Goal: Task Accomplishment & Management: Manage account settings

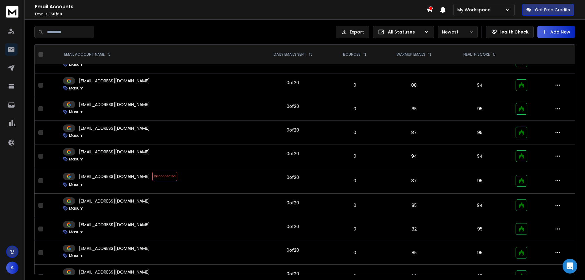
scroll to position [522, 0]
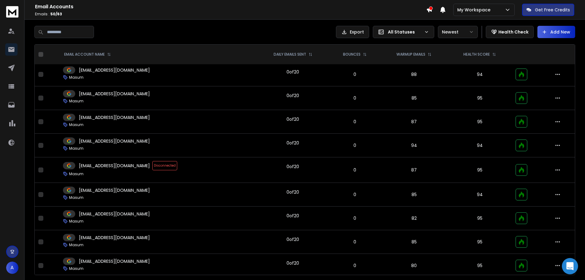
click at [570, 268] on icon "Open Intercom Messenger" at bounding box center [569, 266] width 7 height 8
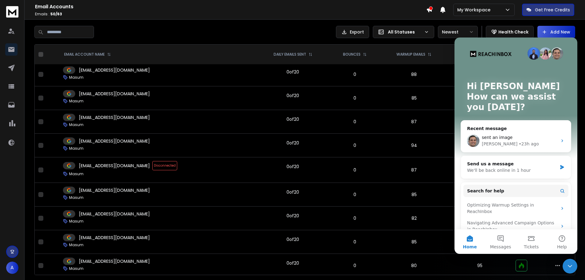
scroll to position [0, 0]
click at [514, 135] on div "sent an image" at bounding box center [518, 137] width 75 height 6
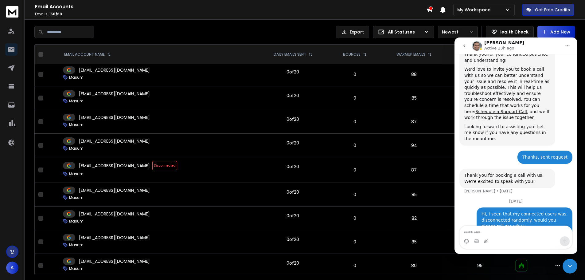
scroll to position [1386, 0]
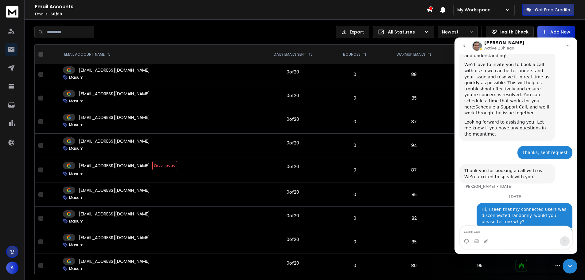
click at [570, 265] on icon "Close Intercom Messenger" at bounding box center [569, 265] width 7 height 7
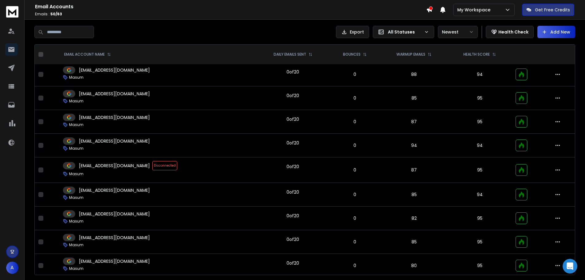
click at [554, 169] on icon at bounding box center [557, 170] width 6 height 6
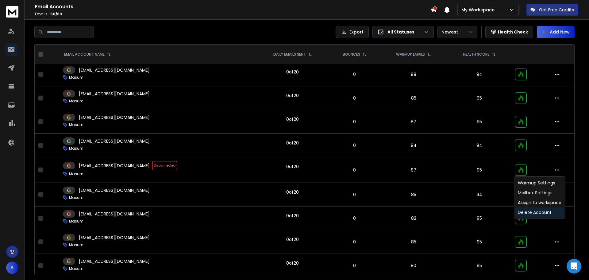
click at [525, 212] on div "Delete Account" at bounding box center [540, 212] width 48 height 10
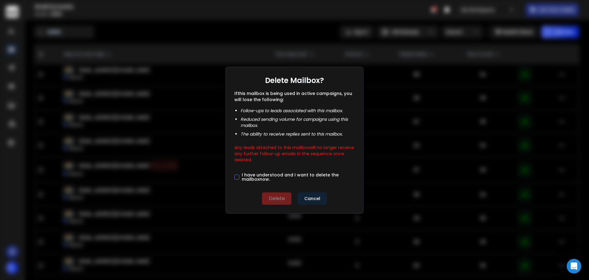
click at [315, 199] on button "Cancel" at bounding box center [312, 198] width 29 height 12
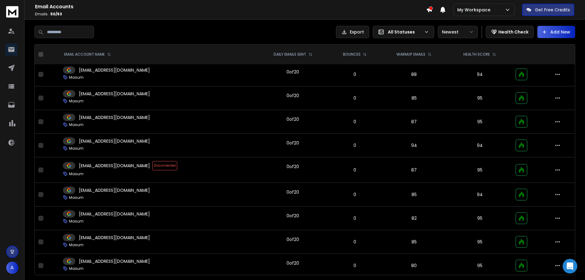
click at [110, 167] on p "amasum@trafficuplifts.com" at bounding box center [114, 165] width 71 height 6
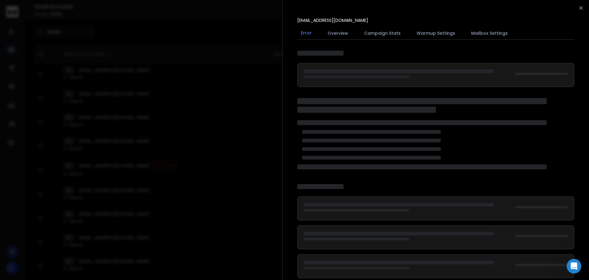
click at [342, 19] on p "amasum@trafficuplifts.com" at bounding box center [332, 20] width 71 height 6
copy p "amasum@trafficuplifts.com"
click at [578, 8] on icon "button" at bounding box center [581, 8] width 6 height 6
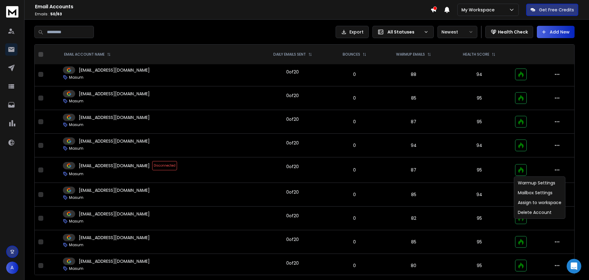
click at [554, 168] on icon at bounding box center [557, 170] width 6 height 6
click at [533, 210] on div "Delete Account" at bounding box center [540, 212] width 48 height 10
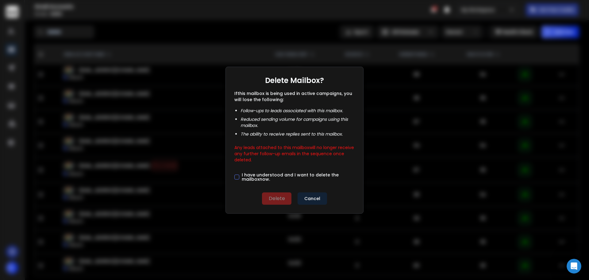
click at [241, 178] on div "I have understood and I want to delete the mailbox now." at bounding box center [294, 175] width 120 height 14
click at [235, 176] on button "I have understood and I want to delete the mailbox now." at bounding box center [236, 176] width 5 height 5
click at [279, 200] on button "Delete" at bounding box center [276, 198] width 29 height 12
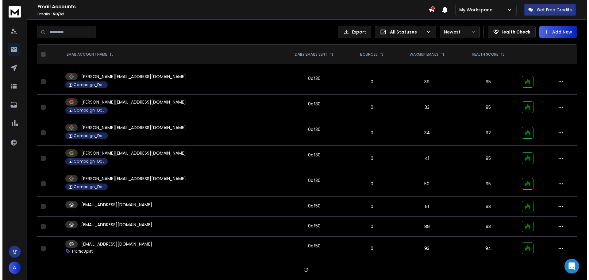
scroll to position [791, 0]
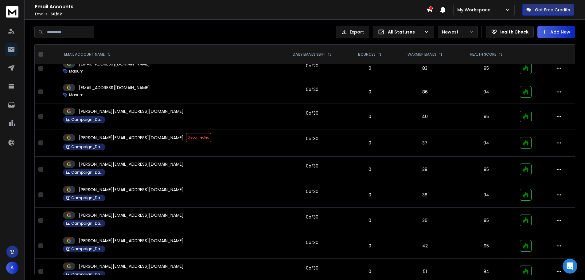
click at [557, 32] on button "Add New" at bounding box center [556, 32] width 38 height 12
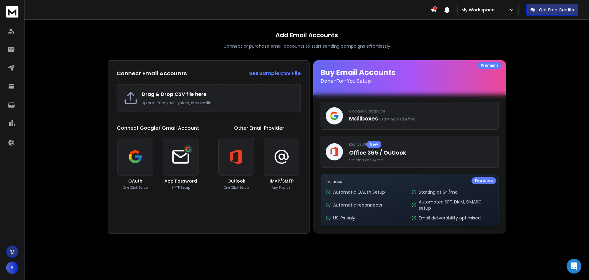
click at [137, 149] on icon at bounding box center [135, 156] width 15 height 18
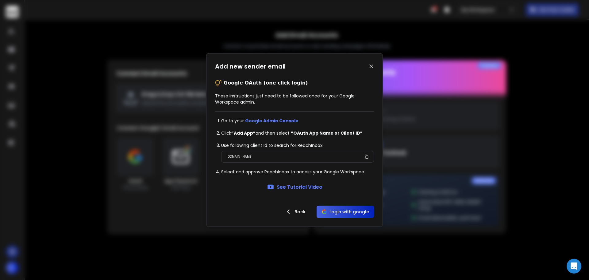
click at [334, 213] on button "Login with google" at bounding box center [345, 211] width 57 height 12
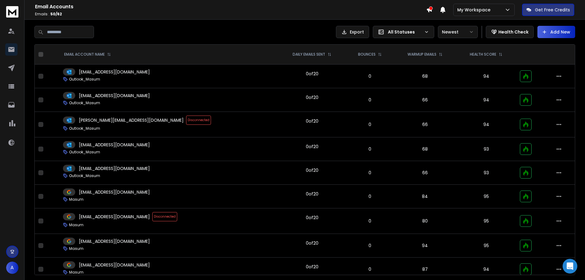
click at [85, 32] on input at bounding box center [64, 32] width 60 height 12
paste input "**********"
type input "**********"
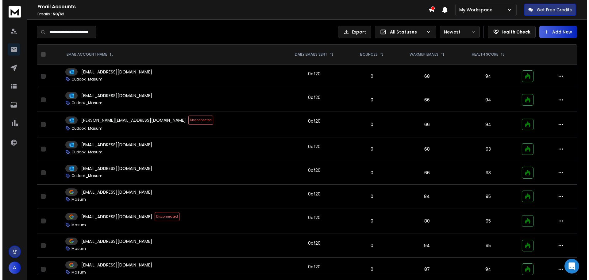
scroll to position [0, 6]
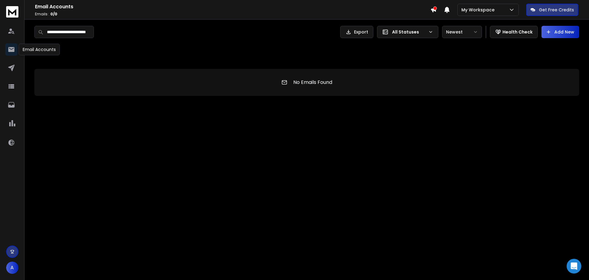
click at [9, 48] on icon at bounding box center [11, 49] width 6 height 5
click at [67, 31] on input "**********" at bounding box center [64, 32] width 60 height 12
click at [13, 49] on icon at bounding box center [11, 49] width 6 height 5
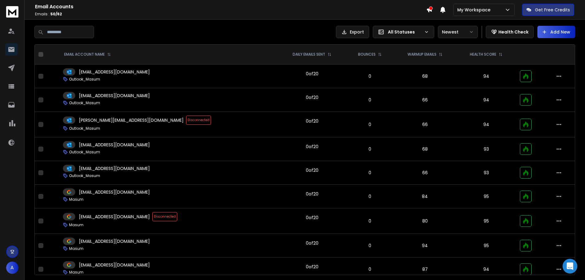
click at [553, 34] on button "Add New" at bounding box center [556, 32] width 38 height 12
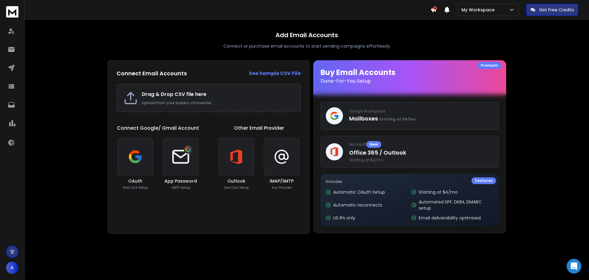
click at [138, 165] on icon at bounding box center [135, 156] width 15 height 18
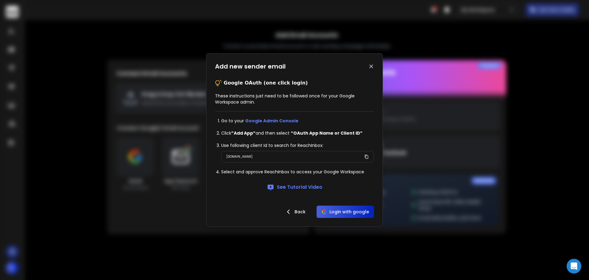
click at [350, 211] on button "Login with google" at bounding box center [345, 211] width 57 height 12
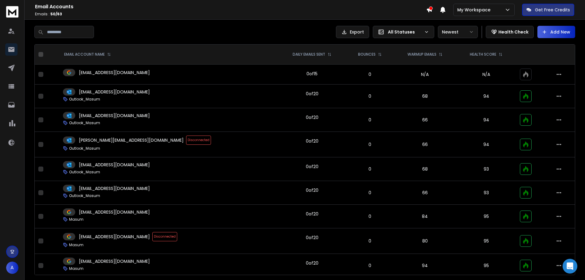
click at [401, 33] on p "All Statuses" at bounding box center [405, 32] width 34 height 6
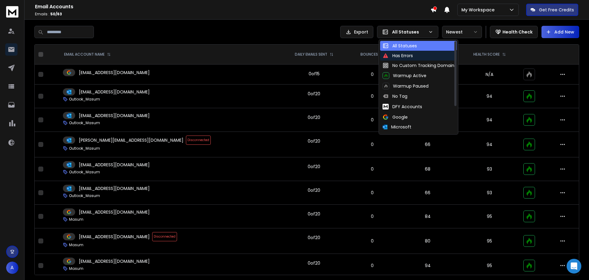
click at [408, 54] on div "Has Errors" at bounding box center [398, 55] width 30 height 6
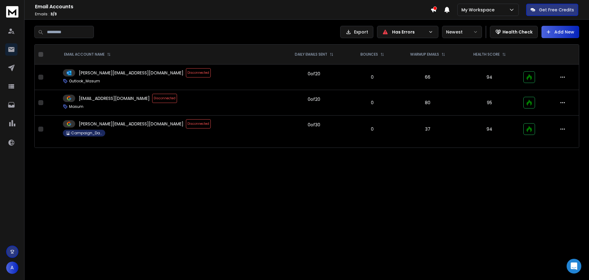
click at [132, 76] on div "[PERSON_NAME][EMAIL_ADDRESS][DOMAIN_NAME]" at bounding box center [123, 72] width 121 height 7
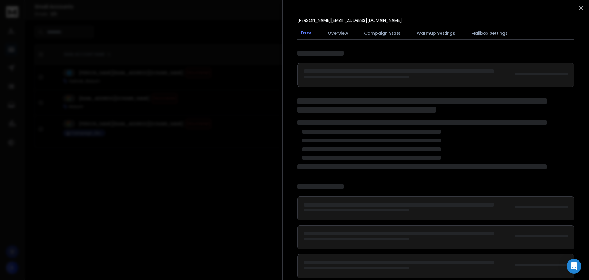
click at [364, 21] on p "[PERSON_NAME][EMAIL_ADDRESS][DOMAIN_NAME]" at bounding box center [349, 20] width 105 height 6
click at [364, 21] on p "abdullah.masum@trafficsuplift.com" at bounding box center [349, 20] width 105 height 6
copy p "abdullah.masum@trafficsuplift.com"
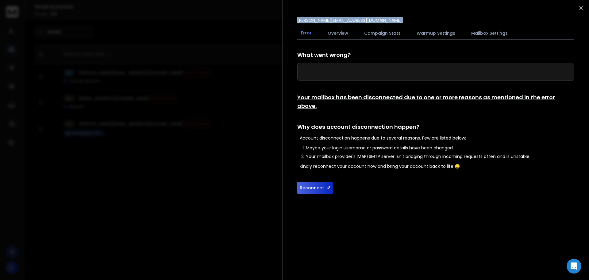
click at [310, 181] on button "Reconnect" at bounding box center [315, 187] width 36 height 12
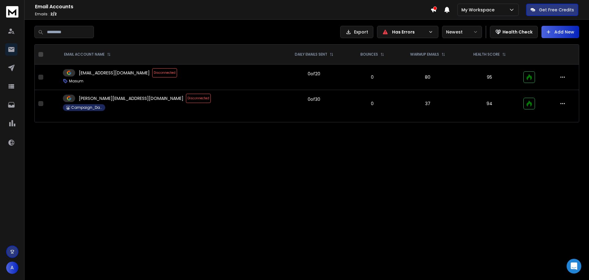
click at [118, 74] on p "[EMAIL_ADDRESS][DOMAIN_NAME]" at bounding box center [114, 73] width 71 height 6
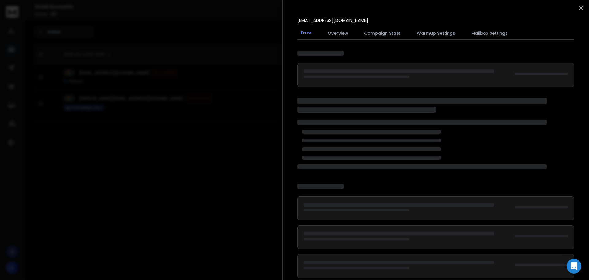
click at [340, 18] on p "[EMAIL_ADDRESS][DOMAIN_NAME]" at bounding box center [332, 20] width 71 height 6
copy p "[EMAIL_ADDRESS][DOMAIN_NAME]"
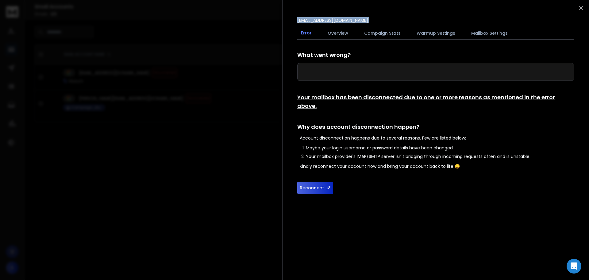
click at [318, 181] on button "Reconnect" at bounding box center [315, 187] width 36 height 12
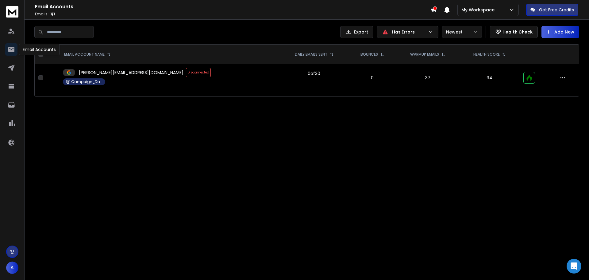
click at [7, 46] on link at bounding box center [11, 49] width 12 height 12
click at [409, 30] on p "Has Errors" at bounding box center [409, 32] width 34 height 6
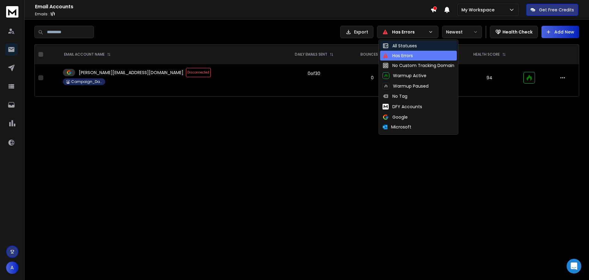
click at [125, 80] on div "Campaign_David" at bounding box center [169, 81] width 213 height 7
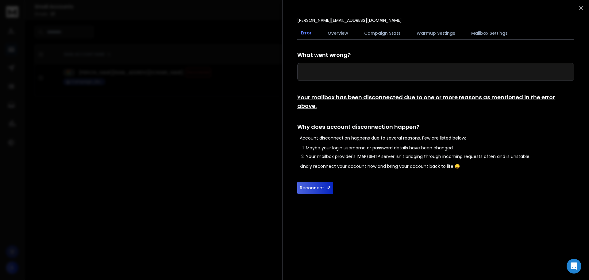
click at [314, 181] on button "Reconnect" at bounding box center [315, 187] width 36 height 12
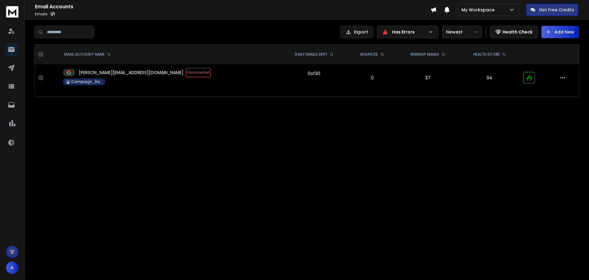
click at [408, 31] on p "Has Errors" at bounding box center [409, 32] width 34 height 6
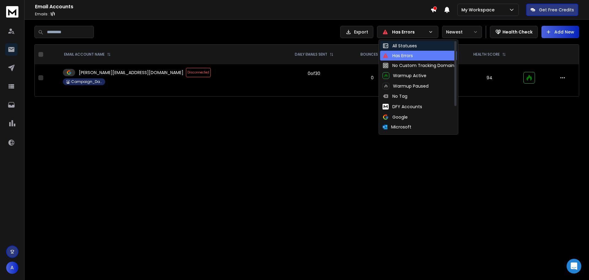
click at [404, 44] on div "All Statuses" at bounding box center [400, 46] width 34 height 6
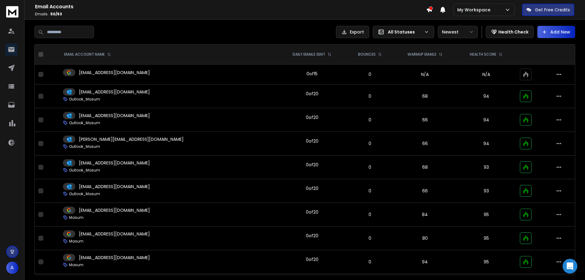
click at [145, 76] on td "amasum@trafficuplifts.com" at bounding box center [168, 74] width 218 height 20
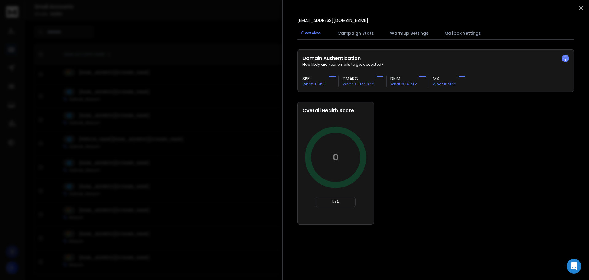
click at [145, 76] on div at bounding box center [294, 140] width 589 height 280
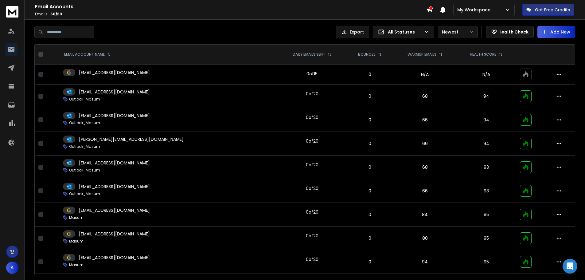
click at [41, 74] on button "button" at bounding box center [40, 74] width 5 height 5
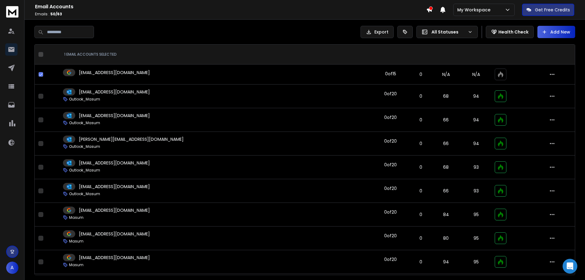
click at [465, 35] on p "All Statuses" at bounding box center [448, 32] width 34 height 6
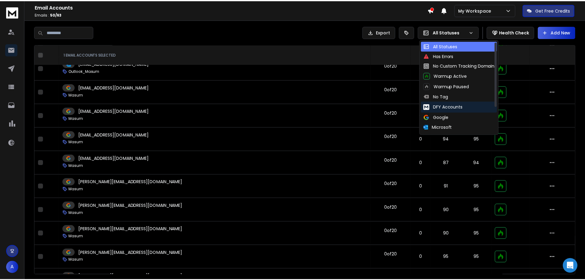
scroll to position [38, 0]
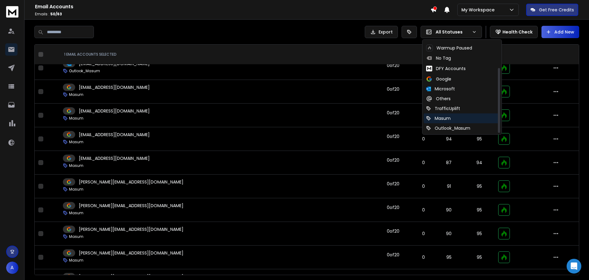
click at [440, 119] on div "Masum" at bounding box center [438, 118] width 25 height 6
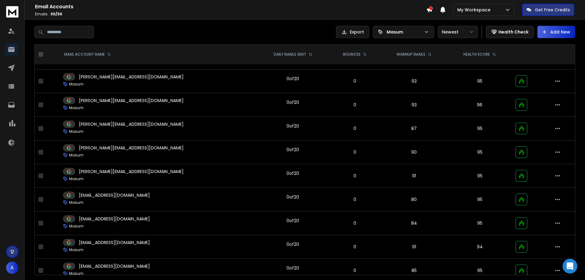
scroll to position [0, 0]
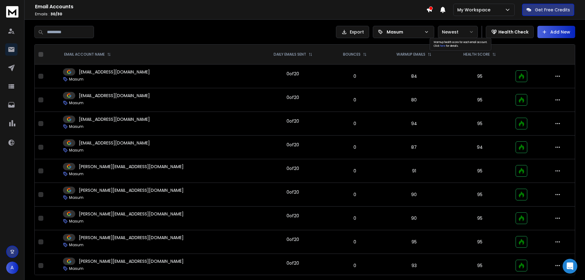
click at [471, 54] on p "HEALTH SCORE" at bounding box center [476, 54] width 26 height 5
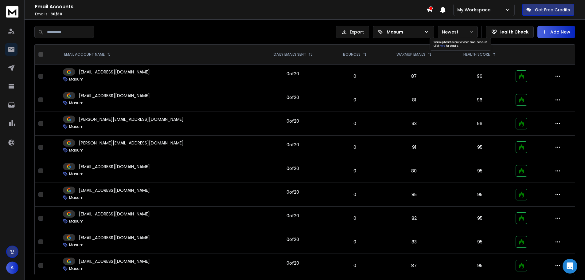
click at [471, 54] on p "HEALTH SCORE" at bounding box center [476, 54] width 26 height 5
click at [394, 30] on p "Masum" at bounding box center [403, 32] width 35 height 6
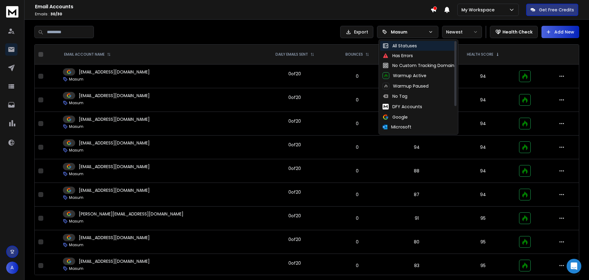
click at [396, 45] on div "All Statuses" at bounding box center [400, 46] width 34 height 6
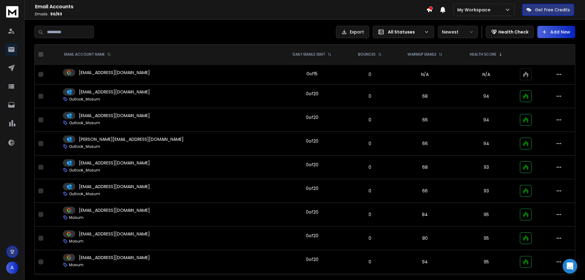
click at [522, 75] on icon at bounding box center [525, 74] width 6 height 6
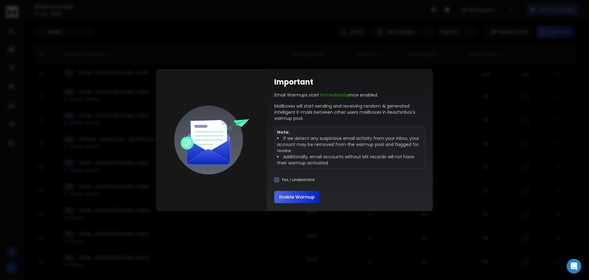
click at [298, 176] on div "Yes, I understand" at bounding box center [294, 179] width 40 height 12
click at [298, 180] on label "Yes, I understand" at bounding box center [298, 179] width 33 height 5
click at [276, 180] on button "Yes, I understand" at bounding box center [276, 179] width 5 height 5
click at [294, 199] on button "Enable Warmup" at bounding box center [296, 197] width 45 height 12
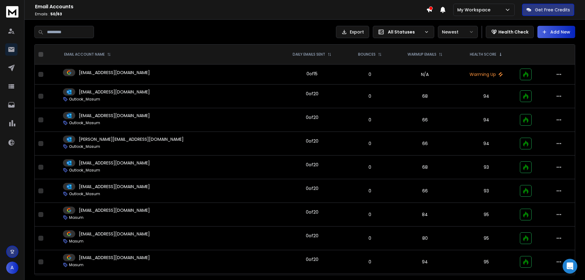
click at [39, 73] on button "button" at bounding box center [40, 74] width 5 height 5
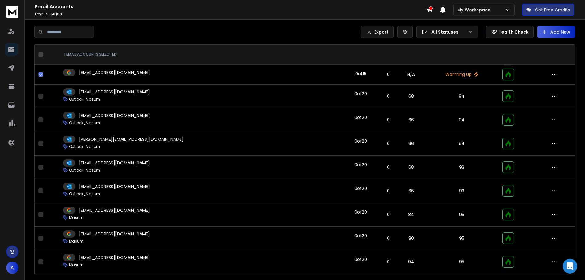
click at [469, 31] on div "All Statuses" at bounding box center [446, 32] width 61 height 12
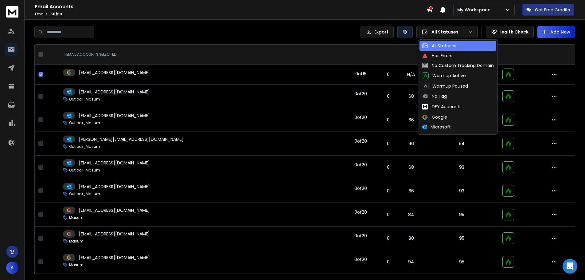
click at [410, 32] on button at bounding box center [404, 32] width 15 height 12
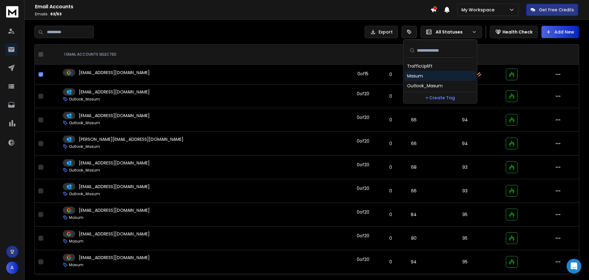
click at [423, 76] on span "Masum" at bounding box center [415, 76] width 16 height 6
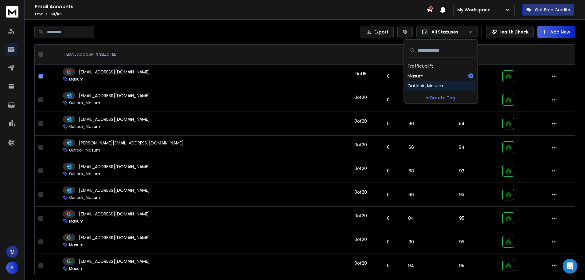
click at [125, 101] on div "Outlook_Masum" at bounding box center [201, 102] width 276 height 5
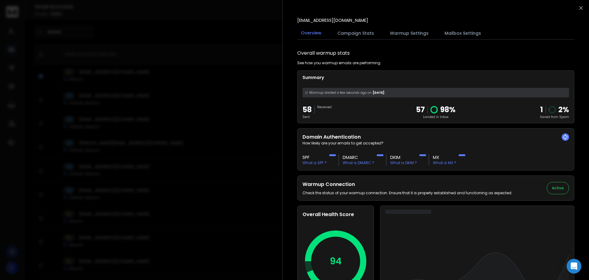
click at [408, 30] on button "Warmup Settings" at bounding box center [409, 33] width 46 height 14
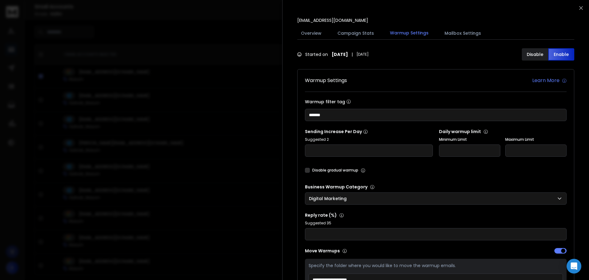
click at [464, 31] on button "Mailbox Settings" at bounding box center [463, 33] width 44 height 14
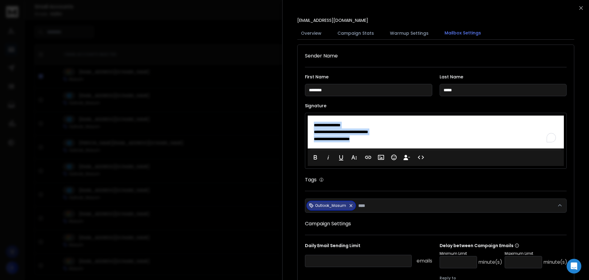
drag, startPoint x: 373, startPoint y: 138, endPoint x: 300, endPoint y: 120, distance: 75.1
click at [300, 120] on div "**********" at bounding box center [435, 204] width 277 height 320
copy div "**********"
click at [235, 125] on div at bounding box center [294, 140] width 589 height 280
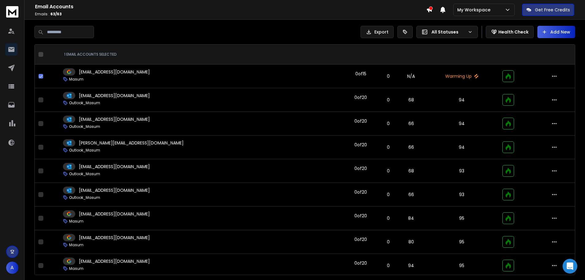
click at [145, 72] on div "[EMAIL_ADDRESS][DOMAIN_NAME]" at bounding box center [201, 71] width 276 height 7
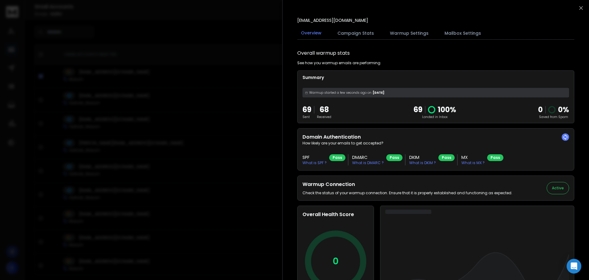
click at [415, 31] on button "Warmup Settings" at bounding box center [409, 33] width 46 height 14
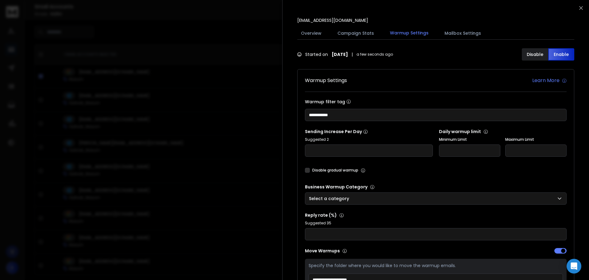
click at [330, 113] on input "**********" at bounding box center [436, 115] width 262 height 12
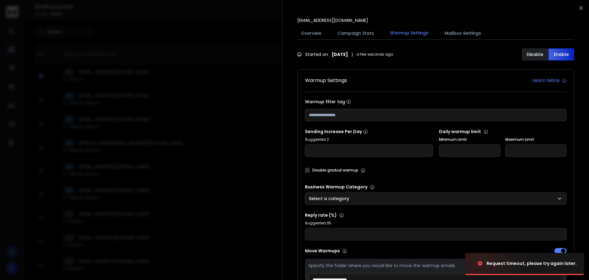
click at [384, 117] on input at bounding box center [436, 115] width 262 height 12
type input "*******"
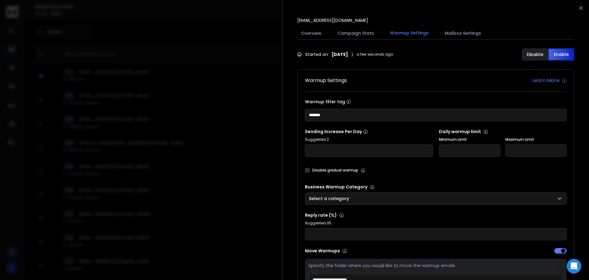
drag, startPoint x: 453, startPoint y: 151, endPoint x: 440, endPoint y: 150, distance: 12.3
click at [440, 150] on input "*" at bounding box center [469, 150] width 61 height 12
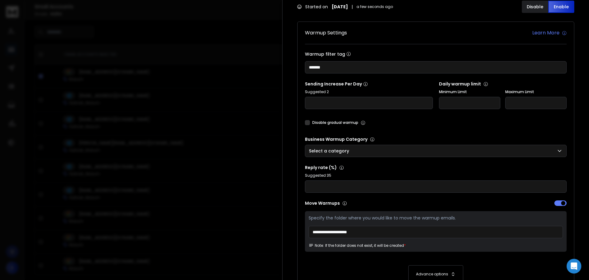
scroll to position [101, 0]
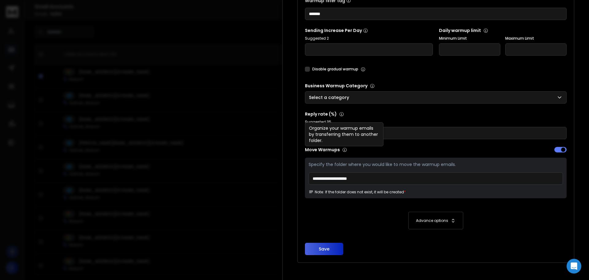
type input "**"
click at [319, 132] on div "Organize your warmup emails by transferring them to another folder." at bounding box center [344, 134] width 79 height 24
drag, startPoint x: 401, startPoint y: 134, endPoint x: 255, endPoint y: 136, distance: 146.1
click at [261, 133] on body "Your warmest leads are on your site – Turn visits into conversations Reach Out …" at bounding box center [292, 140] width 585 height 280
type input "**"
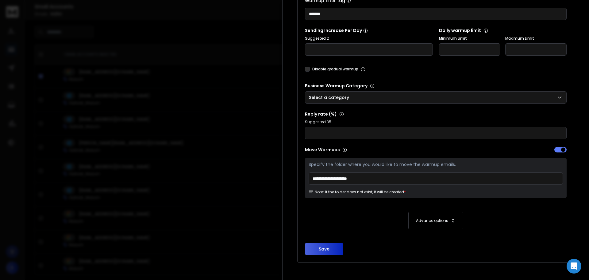
click at [558, 149] on button "button" at bounding box center [560, 150] width 12 height 6
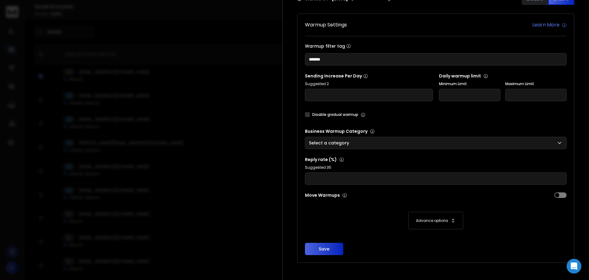
click at [327, 249] on button "Save" at bounding box center [324, 248] width 38 height 12
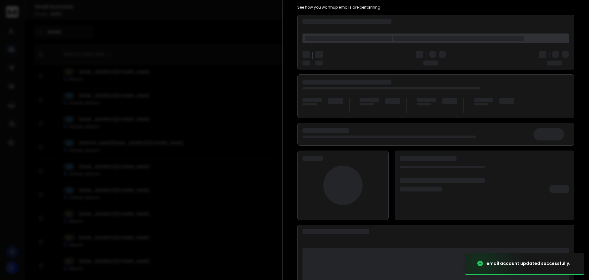
scroll to position [0, 0]
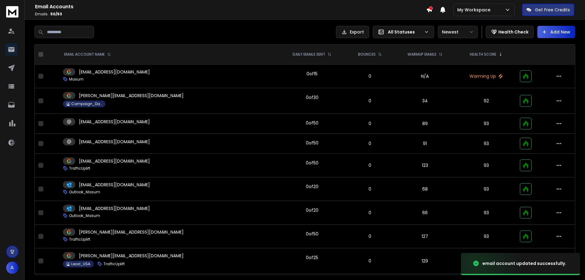
click at [393, 73] on td "N/A" at bounding box center [424, 76] width 63 height 24
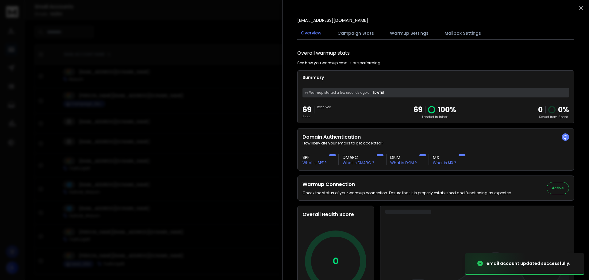
click at [357, 31] on button "Campaign Stats" at bounding box center [356, 33] width 44 height 14
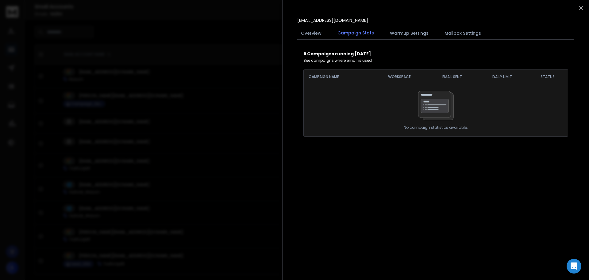
click at [465, 31] on button "Mailbox Settings" at bounding box center [463, 33] width 44 height 14
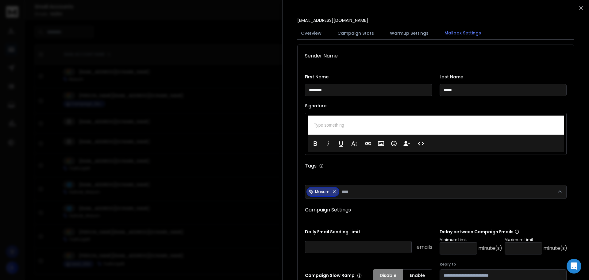
click at [355, 124] on div at bounding box center [436, 125] width 244 height 7
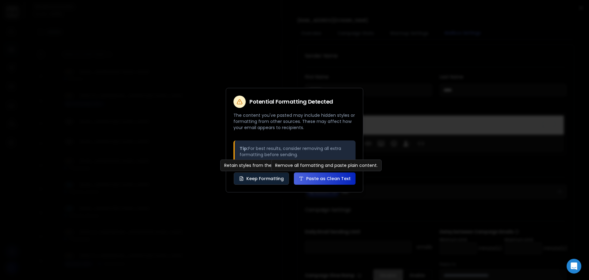
click at [262, 177] on button "Keep Formatting" at bounding box center [261, 178] width 55 height 12
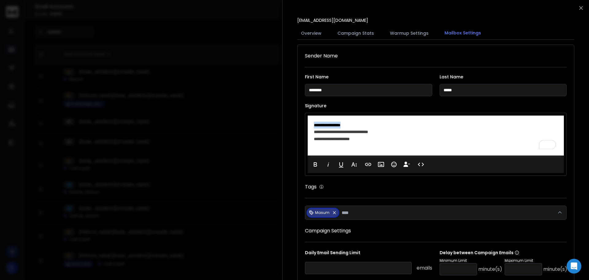
drag, startPoint x: 356, startPoint y: 125, endPoint x: 280, endPoint y: 125, distance: 75.8
click at [280, 125] on body "Your warmest leads are on your site – Turn visits into conversations Reach Out …" at bounding box center [292, 140] width 585 height 280
copy div "**********"
click at [312, 164] on icon "button" at bounding box center [315, 163] width 7 height 7
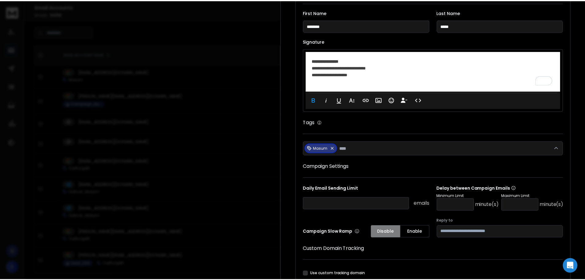
scroll to position [109, 0]
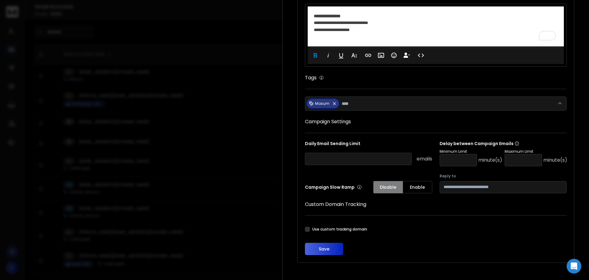
click at [324, 248] on button "Save" at bounding box center [324, 248] width 38 height 12
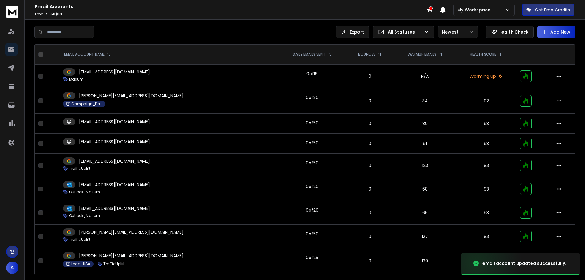
click at [197, 172] on td "samir@trafficuplift.org TrafficUplift" at bounding box center [168, 165] width 218 height 24
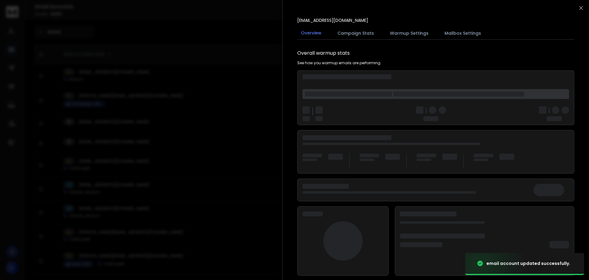
click at [197, 156] on div at bounding box center [294, 140] width 589 height 280
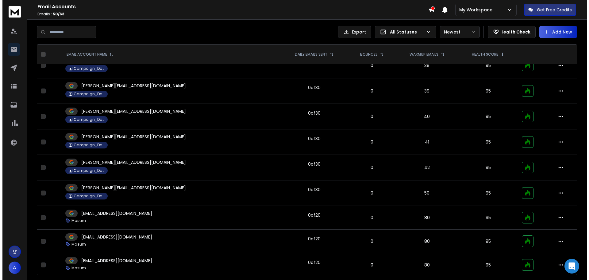
scroll to position [1008, 0]
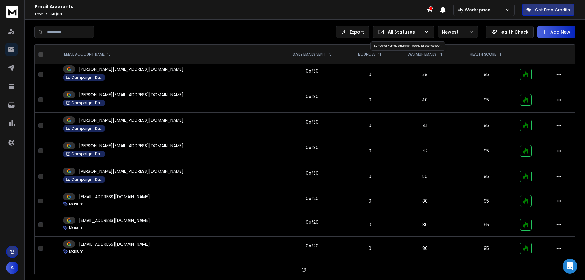
click at [410, 33] on p "All Statuses" at bounding box center [405, 32] width 34 height 6
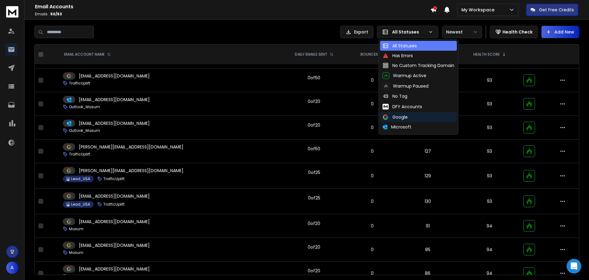
scroll to position [0, 0]
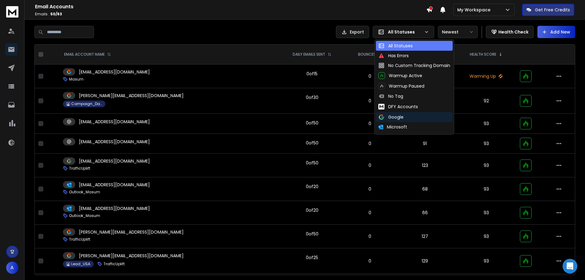
click at [207, 31] on div at bounding box center [183, 32] width 298 height 12
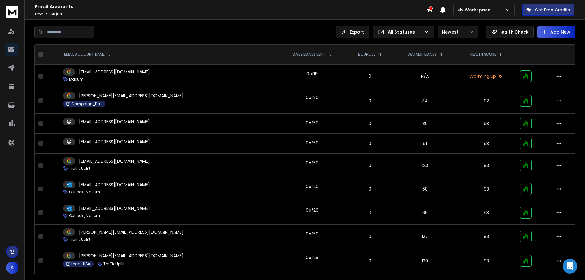
click at [415, 30] on p "All Statuses" at bounding box center [405, 32] width 34 height 6
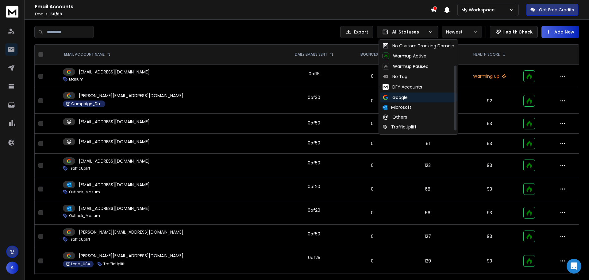
scroll to position [38, 0]
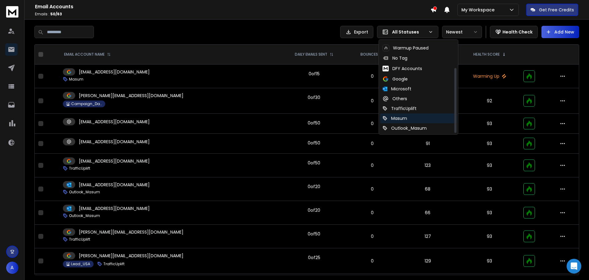
click at [401, 115] on div "Masum" at bounding box center [395, 118] width 25 height 6
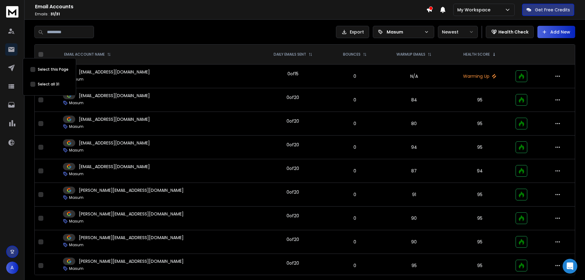
click at [33, 83] on button "Select this Page" at bounding box center [32, 84] width 5 height 5
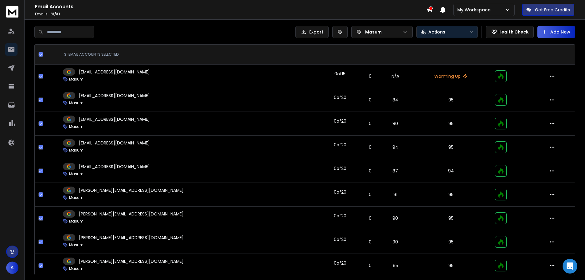
click at [459, 33] on div "Actions" at bounding box center [443, 32] width 47 height 6
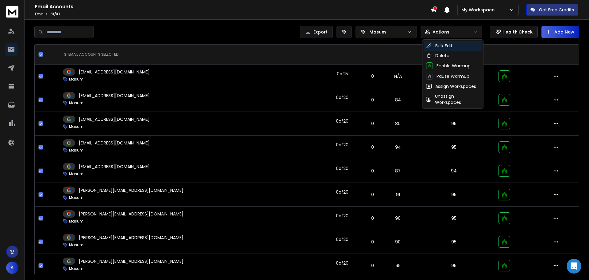
click at [450, 47] on div "Bulk Edit" at bounding box center [439, 46] width 26 height 6
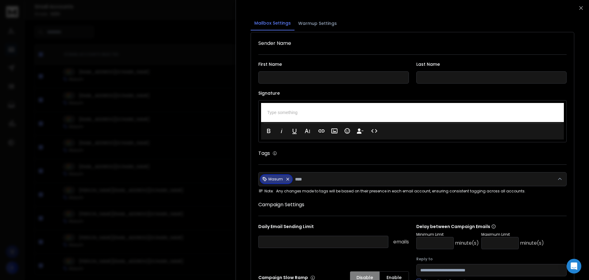
scroll to position [90, 0]
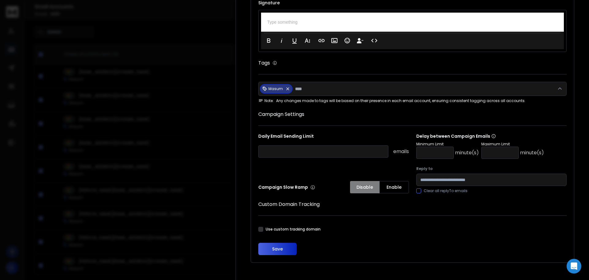
click at [292, 151] on input "number" at bounding box center [323, 151] width 130 height 12
type input "**"
click at [504, 153] on input "number" at bounding box center [499, 152] width 37 height 12
type input "**"
click at [427, 153] on input "number" at bounding box center [434, 152] width 37 height 12
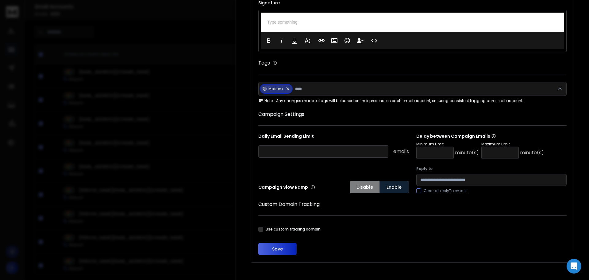
type input "**"
click at [397, 187] on button "Enable" at bounding box center [394, 187] width 29 height 12
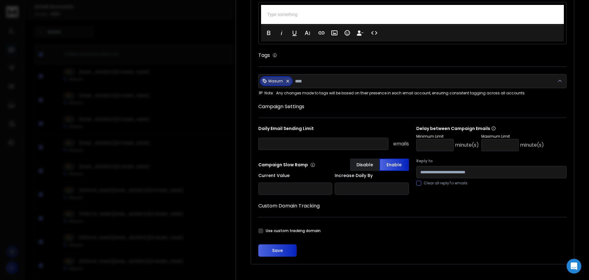
scroll to position [99, 0]
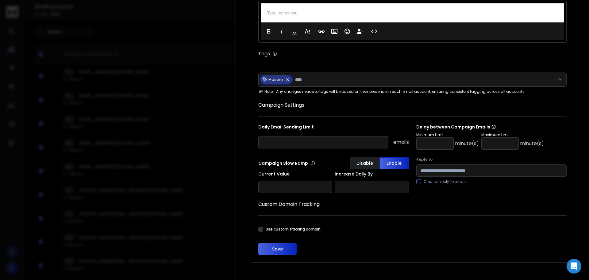
click at [277, 250] on button "Save" at bounding box center [277, 248] width 38 height 12
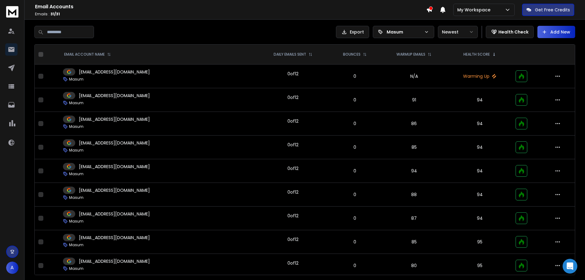
click at [114, 102] on div "Masum" at bounding box center [158, 102] width 190 height 5
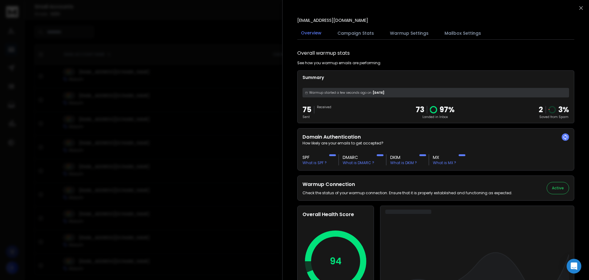
click at [462, 29] on button "Mailbox Settings" at bounding box center [463, 33] width 44 height 14
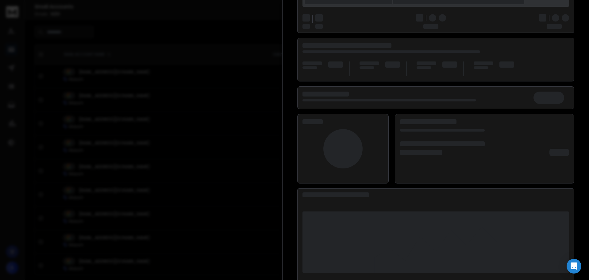
click at [103, 117] on div at bounding box center [294, 140] width 589 height 280
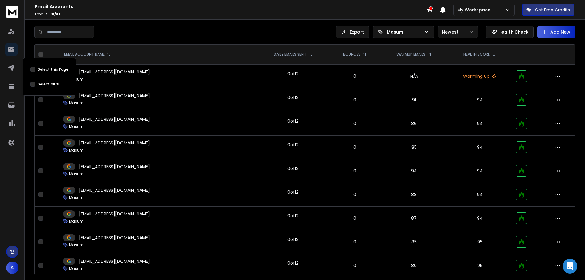
click at [34, 83] on button "Select this Page" at bounding box center [32, 84] width 5 height 5
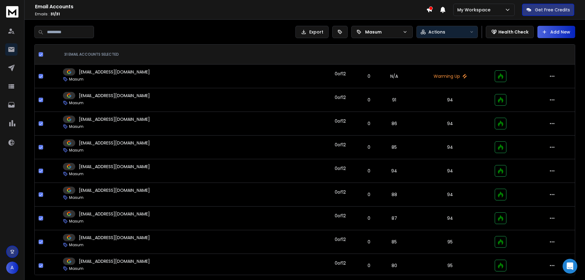
click at [434, 34] on p "Actions" at bounding box center [436, 32] width 17 height 6
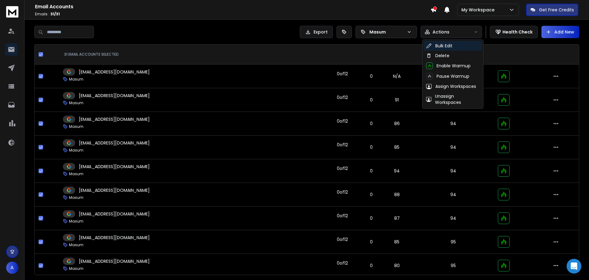
click at [440, 46] on div "Bulk Edit" at bounding box center [439, 46] width 26 height 6
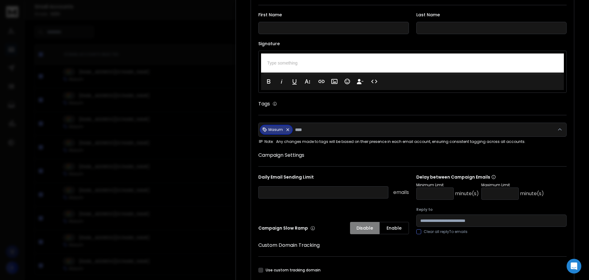
scroll to position [90, 0]
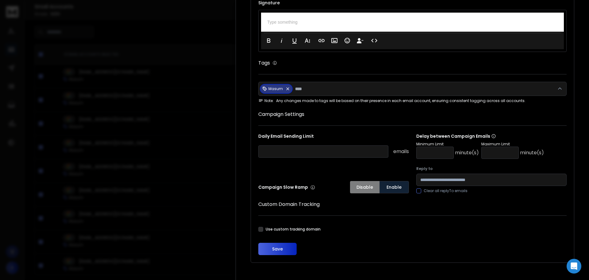
click at [398, 185] on button "Enable" at bounding box center [394, 187] width 29 height 12
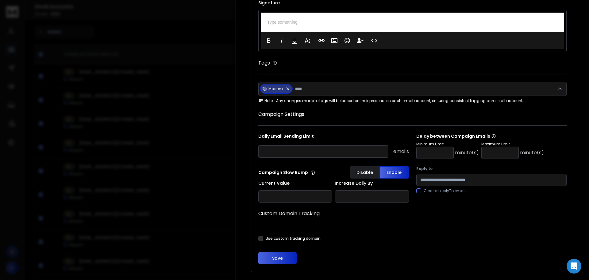
click at [395, 172] on button "Enable" at bounding box center [394, 172] width 29 height 12
click at [367, 171] on button "Disable" at bounding box center [364, 172] width 29 height 12
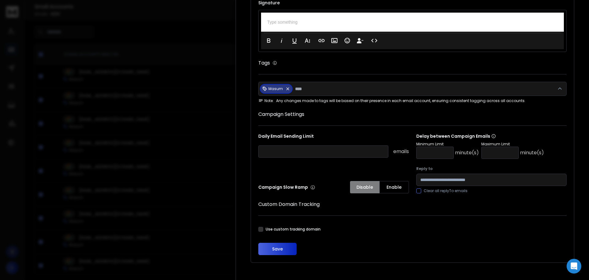
click at [509, 152] on input "number" at bounding box center [499, 152] width 37 height 12
type input "**"
click at [432, 157] on input "number" at bounding box center [434, 152] width 37 height 12
type input "**"
click at [324, 145] on div "emails" at bounding box center [333, 151] width 151 height 15
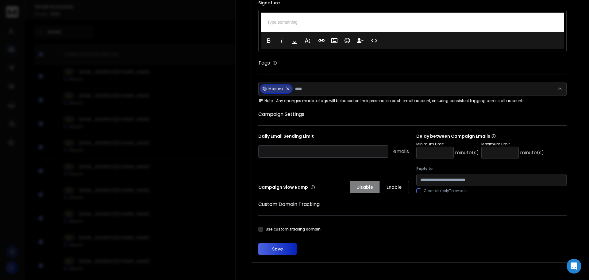
click at [325, 153] on input "number" at bounding box center [323, 151] width 130 height 12
type input "**"
click at [282, 250] on button "Save" at bounding box center [277, 248] width 38 height 12
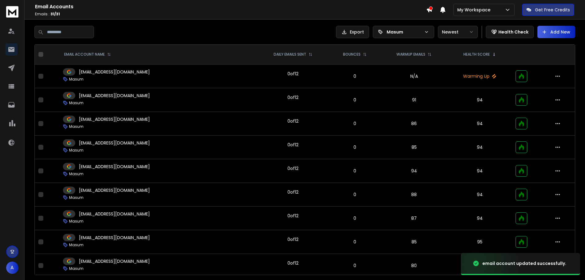
click at [166, 105] on div "Masum" at bounding box center [158, 102] width 190 height 5
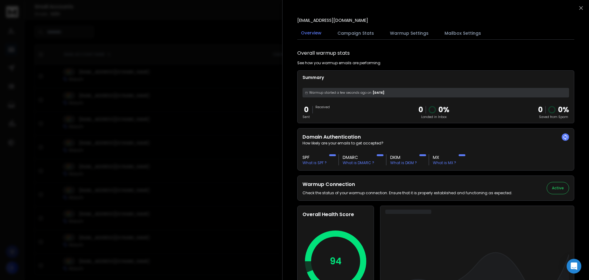
click at [189, 104] on div at bounding box center [294, 140] width 589 height 280
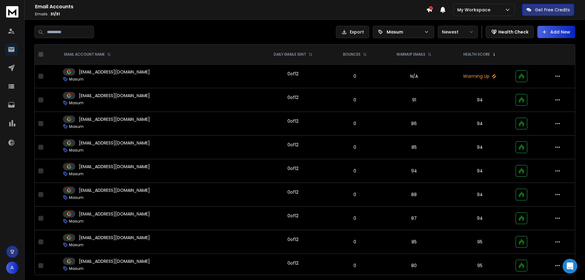
click at [153, 75] on div "amasum@trafficuplifts.com" at bounding box center [158, 71] width 190 height 7
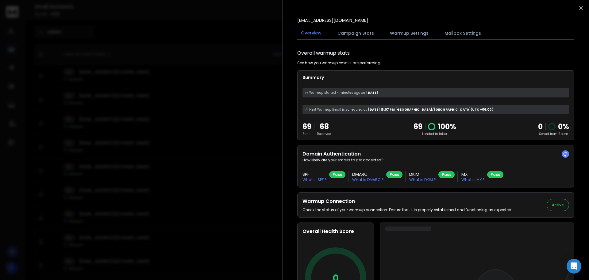
click at [408, 32] on button "Warmup Settings" at bounding box center [409, 33] width 46 height 14
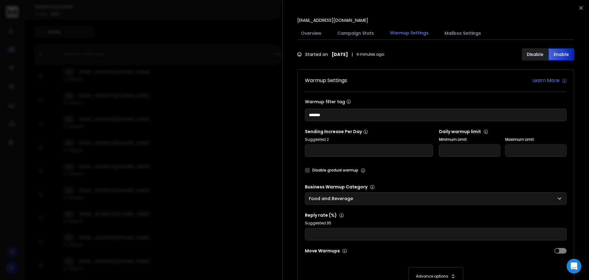
click at [151, 81] on div at bounding box center [294, 140] width 589 height 280
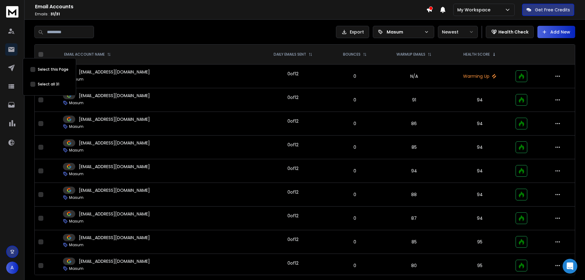
click at [33, 84] on button "Select this Page" at bounding box center [32, 84] width 5 height 5
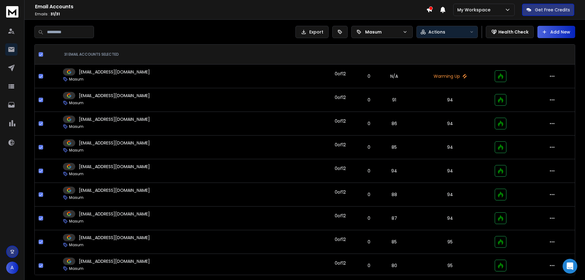
click at [445, 31] on p "Actions" at bounding box center [436, 32] width 17 height 6
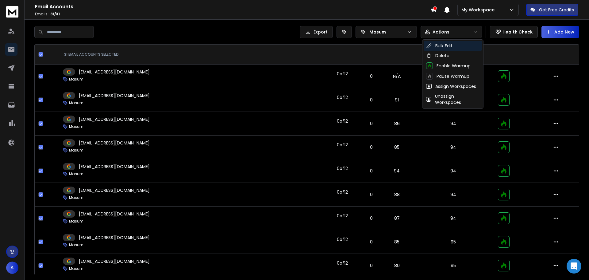
click at [442, 46] on div "Bulk Edit" at bounding box center [439, 46] width 26 height 6
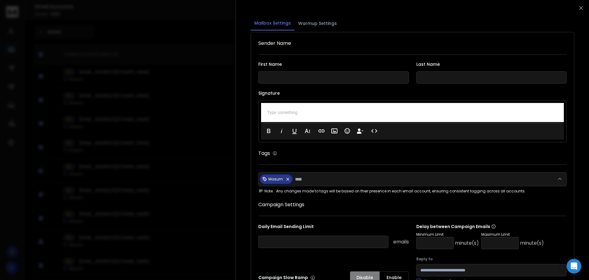
click at [313, 22] on button "Warmup Settings" at bounding box center [318, 24] width 46 height 14
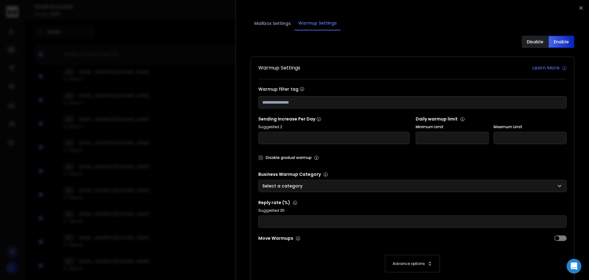
click at [513, 134] on input "number" at bounding box center [530, 138] width 73 height 12
type input "**"
click at [446, 138] on input "number" at bounding box center [452, 138] width 73 height 12
type input "*"
click at [316, 138] on input "number" at bounding box center [333, 138] width 151 height 12
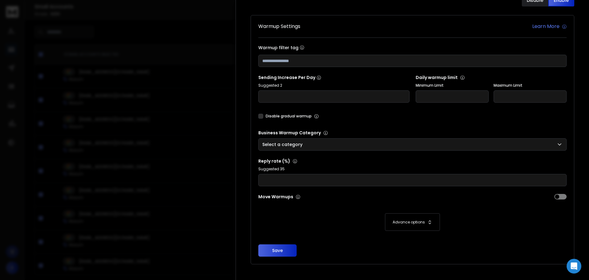
scroll to position [43, 0]
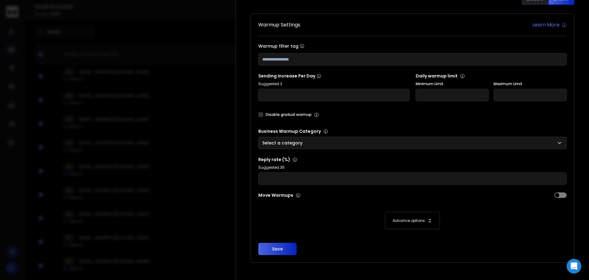
click at [285, 250] on button "Save" at bounding box center [277, 248] width 38 height 12
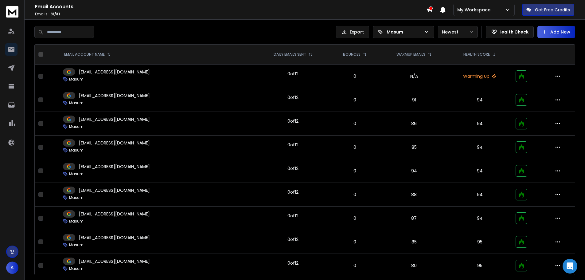
click at [408, 33] on p "Masum" at bounding box center [403, 32] width 35 height 6
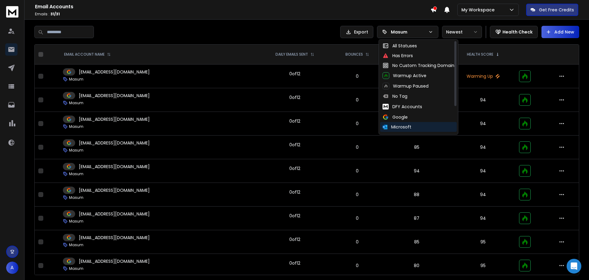
click at [405, 126] on div "Microsoft" at bounding box center [397, 127] width 29 height 6
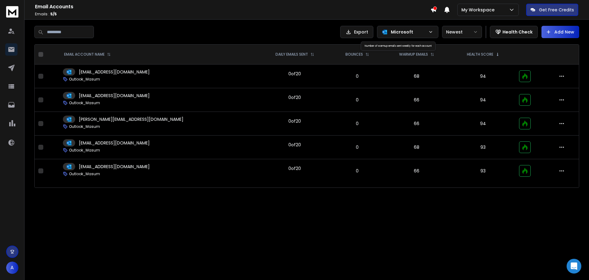
click at [400, 31] on p "Microsoft" at bounding box center [408, 32] width 35 height 6
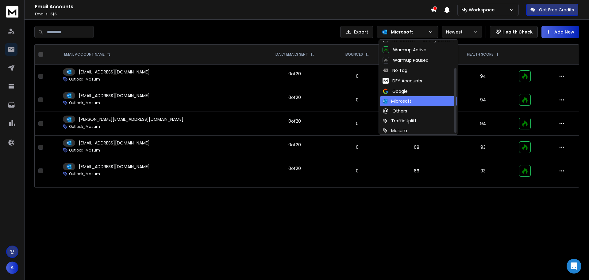
scroll to position [38, 0]
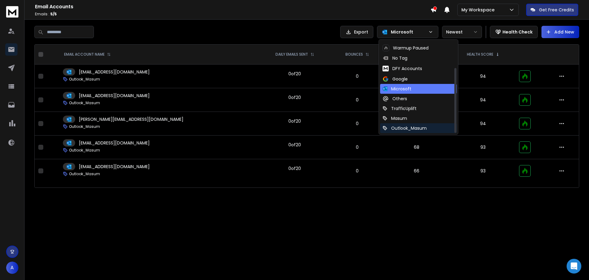
click at [416, 128] on div "Outlook_Masum" at bounding box center [405, 128] width 44 height 6
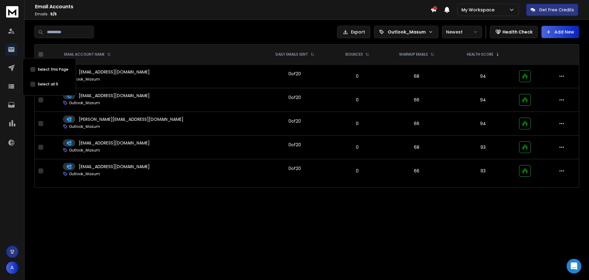
click at [34, 84] on button "Select this Page" at bounding box center [32, 84] width 5 height 5
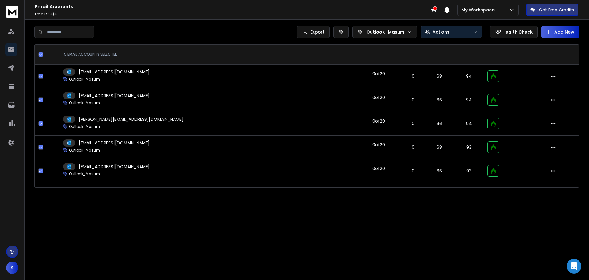
click at [441, 31] on p "Actions" at bounding box center [441, 32] width 17 height 6
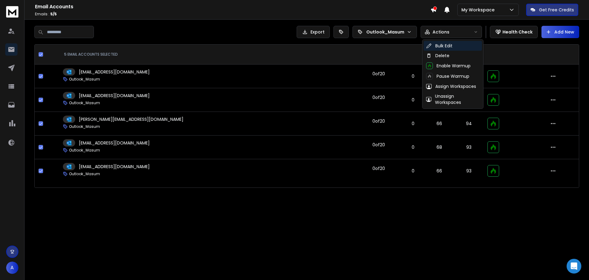
click at [442, 42] on div "Bulk Edit" at bounding box center [453, 46] width 58 height 10
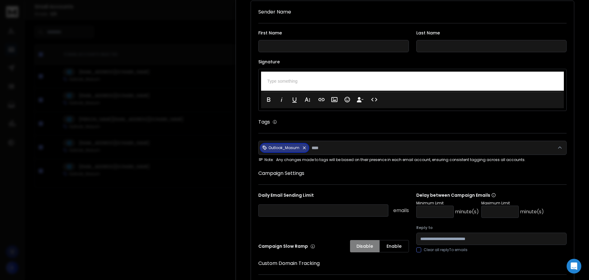
scroll to position [90, 0]
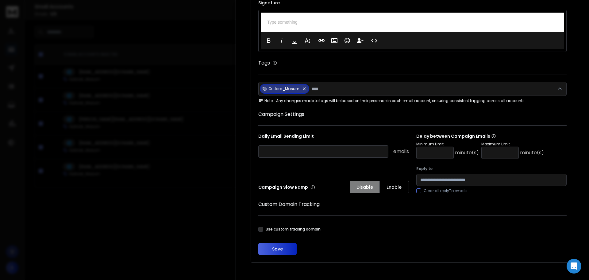
click at [507, 153] on input "number" at bounding box center [499, 152] width 37 height 12
type input "**"
click at [416, 151] on input "number" at bounding box center [434, 152] width 37 height 12
type input "**"
click at [296, 152] on input "number" at bounding box center [323, 151] width 130 height 12
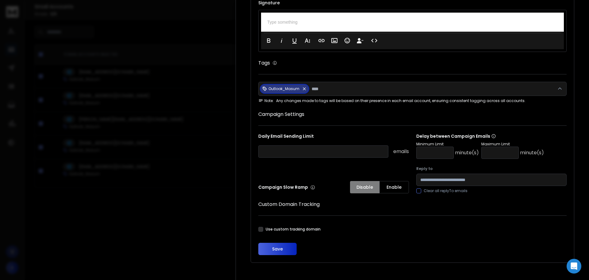
type input "**"
click at [281, 251] on button "Save" at bounding box center [277, 248] width 38 height 12
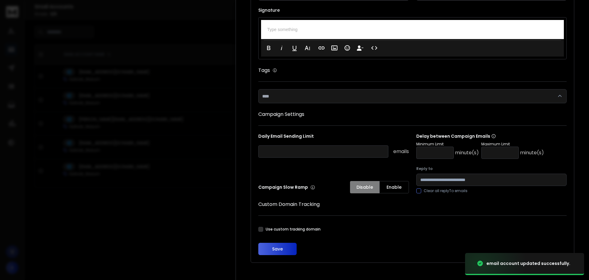
scroll to position [83, 0]
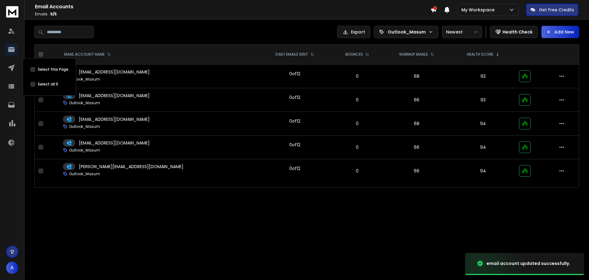
click at [34, 84] on button "Select this Page" at bounding box center [32, 84] width 5 height 5
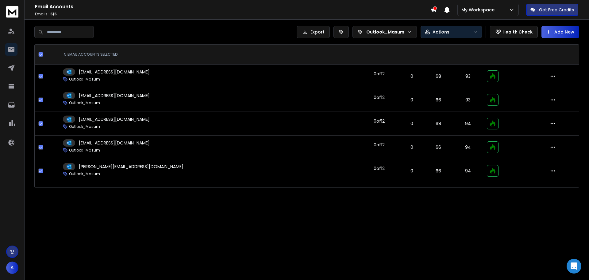
click at [437, 32] on p "Actions" at bounding box center [441, 32] width 17 height 6
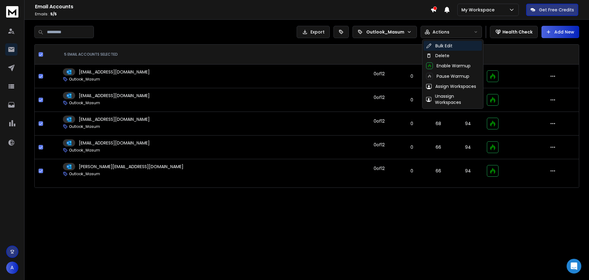
click at [441, 43] on div "Bulk Edit" at bounding box center [439, 46] width 26 height 6
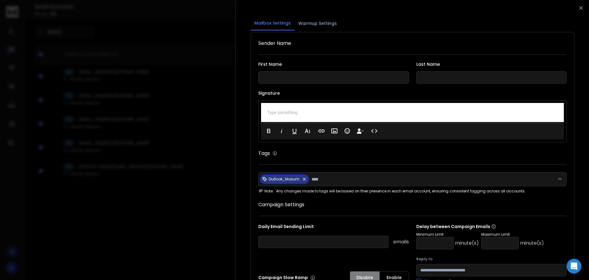
click at [308, 21] on button "Warmup Settings" at bounding box center [318, 24] width 46 height 14
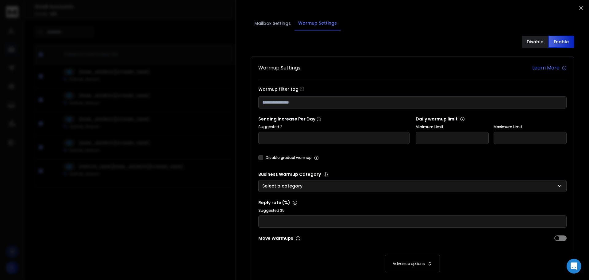
click at [338, 107] on input at bounding box center [412, 102] width 308 height 12
click at [400, 78] on form "Warmup Settings Learn More Warmup filter tag Sending Increase Per Day Suggested…" at bounding box center [412, 181] width 308 height 234
click at [450, 137] on input "number" at bounding box center [452, 138] width 73 height 12
click at [522, 139] on input "number" at bounding box center [530, 138] width 73 height 12
type input "**"
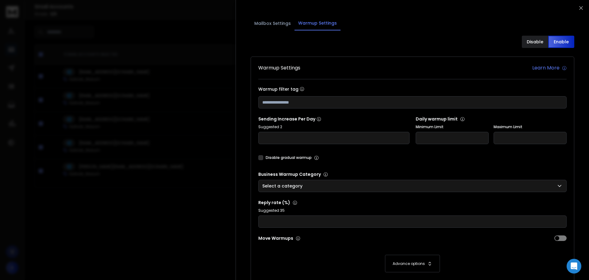
click at [459, 141] on input "number" at bounding box center [452, 138] width 73 height 12
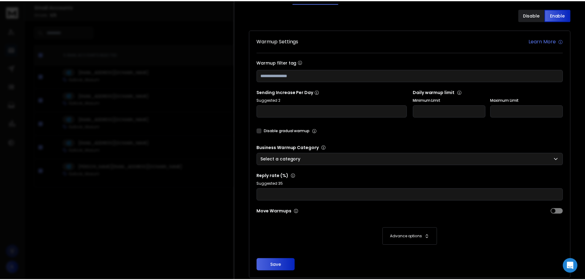
scroll to position [43, 0]
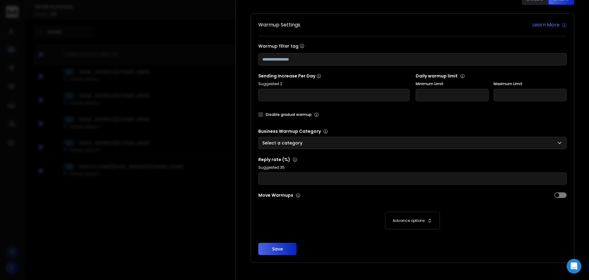
type input "*"
click at [267, 251] on button "Save" at bounding box center [277, 248] width 38 height 12
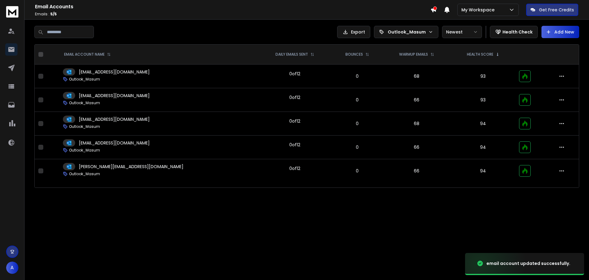
click at [410, 30] on p "Outlook_Masum" at bounding box center [407, 32] width 38 height 6
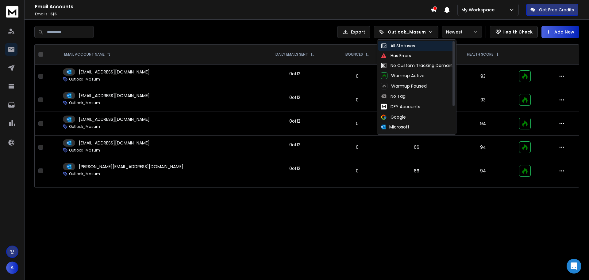
click at [397, 46] on div "All Statuses" at bounding box center [398, 46] width 34 height 6
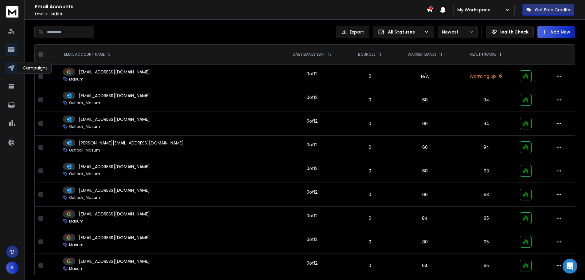
click at [11, 64] on link at bounding box center [11, 68] width 12 height 12
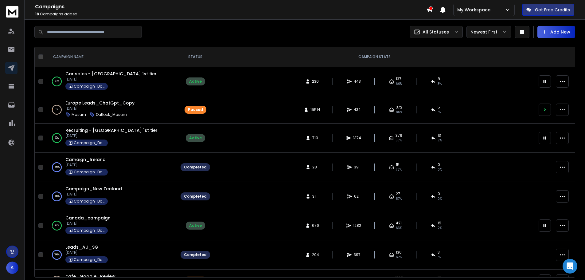
click at [128, 106] on p "15 days ago" at bounding box center [99, 108] width 69 height 5
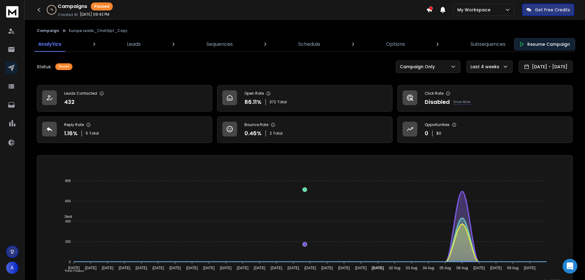
click at [549, 47] on button "Resume Campaign" at bounding box center [544, 44] width 61 height 12
click at [400, 43] on p "Options" at bounding box center [398, 44] width 19 height 7
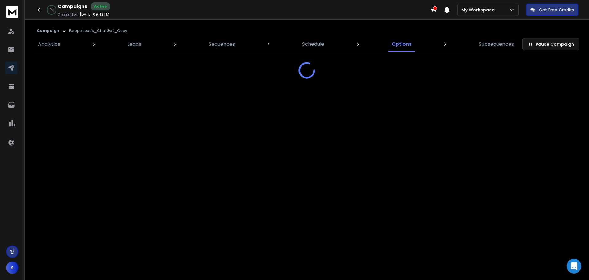
select select "**********"
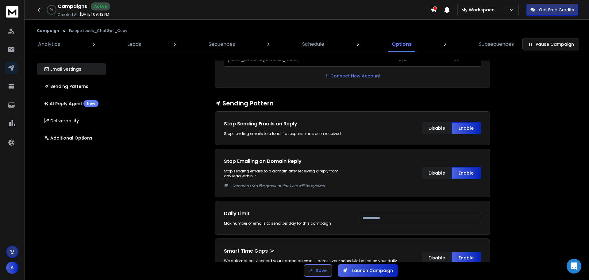
scroll to position [184, 0]
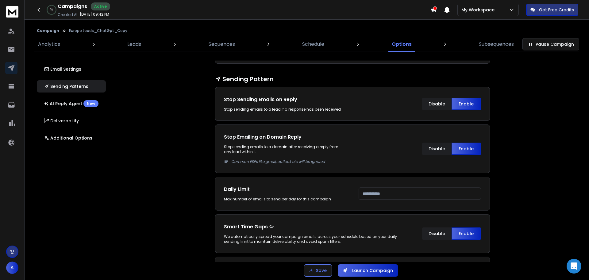
drag, startPoint x: 367, startPoint y: 193, endPoint x: 340, endPoint y: 193, distance: 27.0
click at [340, 193] on div "Daily Limit Max number of emails to send per day for this campaign ***" at bounding box center [352, 193] width 257 height 16
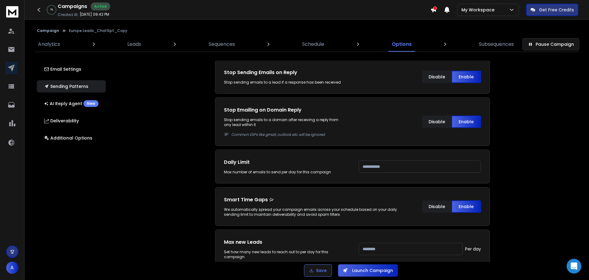
scroll to position [276, 0]
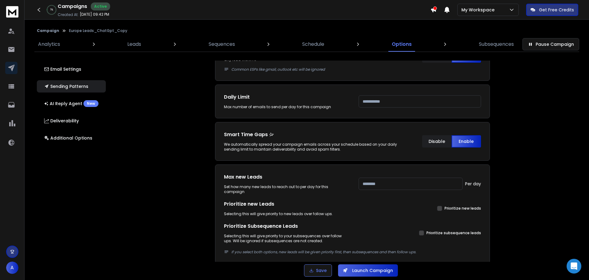
type input "***"
drag, startPoint x: 368, startPoint y: 183, endPoint x: 328, endPoint y: 181, distance: 39.9
click at [328, 181] on div "Max new Leads Set how many new leads to reach out to per day for this campaign …" at bounding box center [352, 183] width 257 height 21
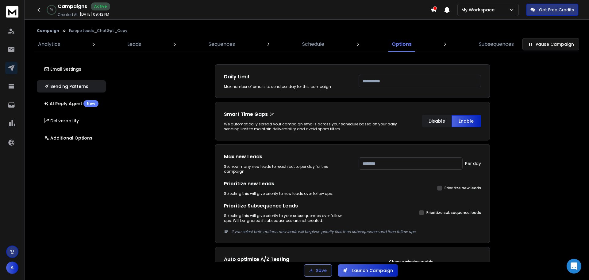
scroll to position [307, 0]
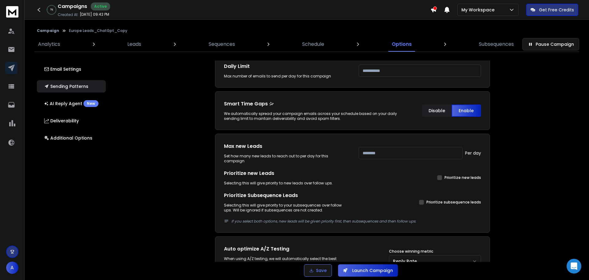
type input "***"
click at [438, 178] on button "Prioritize new leads" at bounding box center [439, 177] width 5 height 5
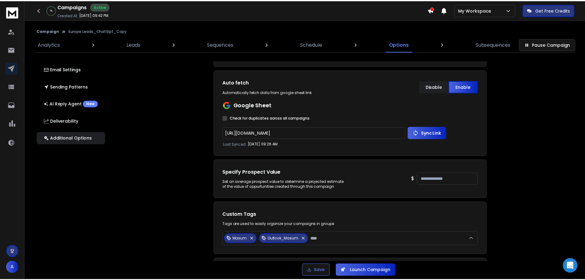
scroll to position [1332, 0]
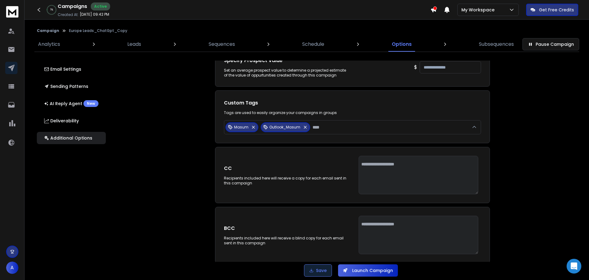
click at [318, 272] on button "Save" at bounding box center [318, 270] width 28 height 12
click at [45, 28] on button "Campaign" at bounding box center [48, 30] width 22 height 5
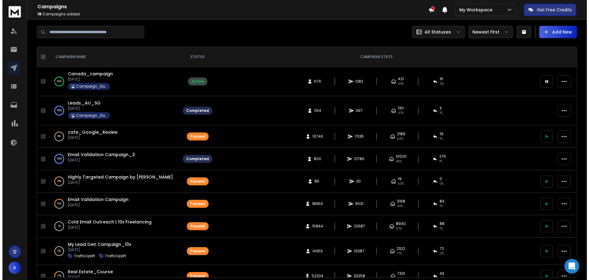
scroll to position [153, 0]
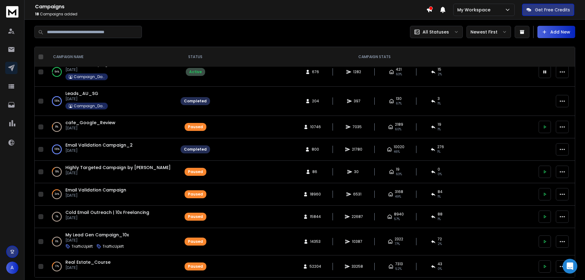
click at [106, 175] on div "Highly Targeted Campaign by Masum [DATE]" at bounding box center [117, 171] width 105 height 15
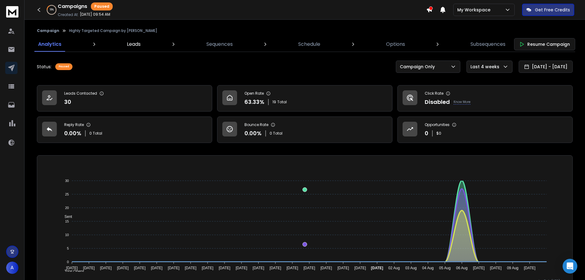
click at [137, 44] on p "Leads" at bounding box center [134, 44] width 14 height 7
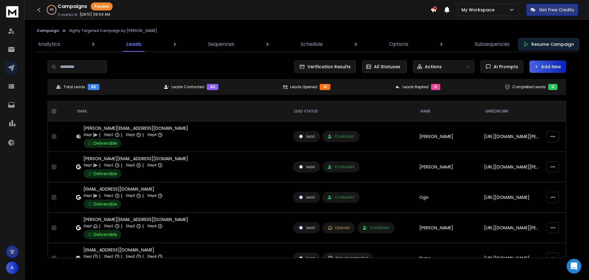
click at [540, 40] on button "Resume Campaign" at bounding box center [548, 44] width 61 height 12
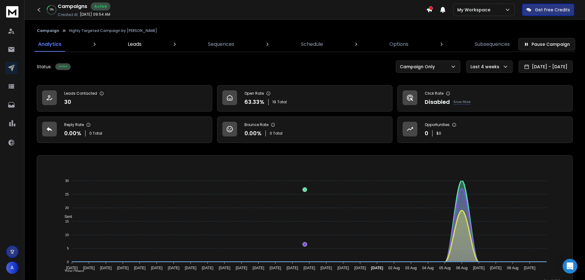
click at [135, 43] on p "Leads" at bounding box center [135, 44] width 14 height 7
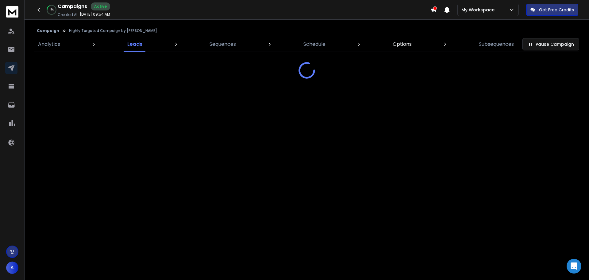
click at [400, 43] on p "Options" at bounding box center [402, 44] width 19 height 7
select select "**********"
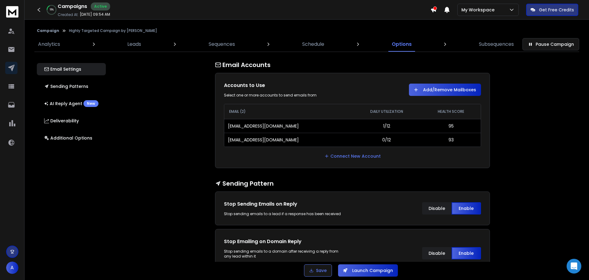
click at [47, 30] on button "Campaign" at bounding box center [48, 30] width 22 height 5
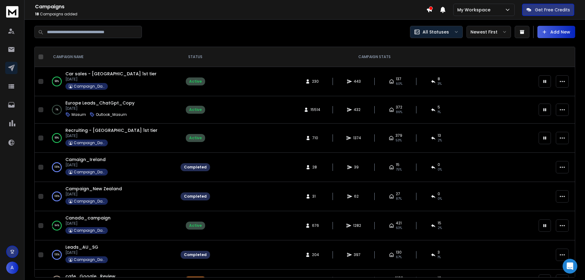
click at [437, 30] on p "All Statuses" at bounding box center [435, 32] width 26 height 6
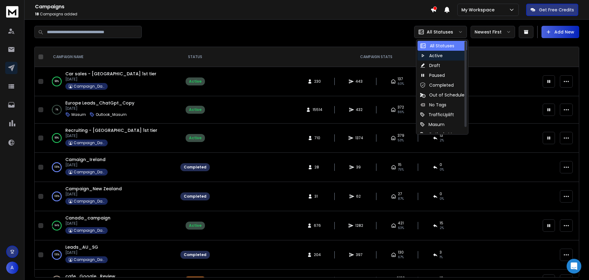
click at [434, 54] on div "Active" at bounding box center [431, 55] width 23 height 6
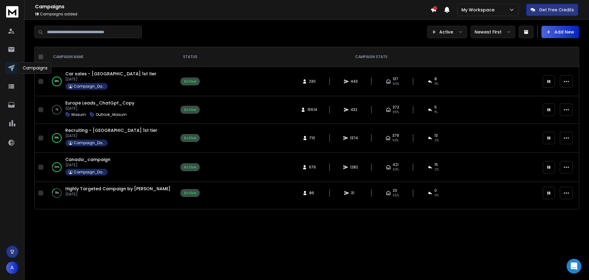
click at [12, 67] on icon at bounding box center [11, 67] width 7 height 7
click at [7, 49] on link at bounding box center [11, 49] width 12 height 12
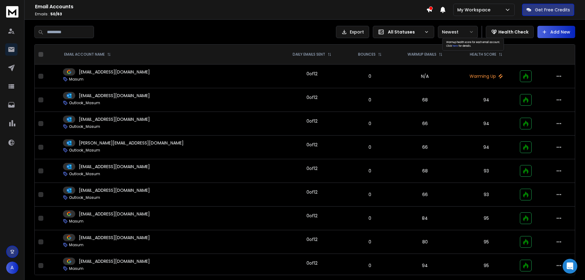
click at [477, 53] on p "HEALTH SCORE" at bounding box center [482, 54] width 26 height 5
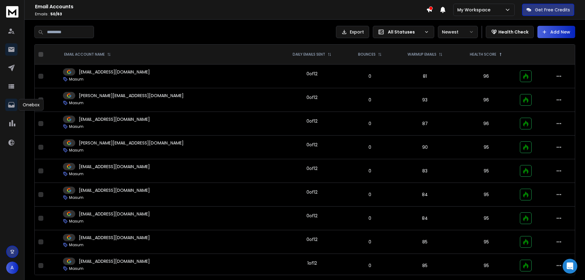
click at [10, 101] on icon at bounding box center [11, 104] width 7 height 7
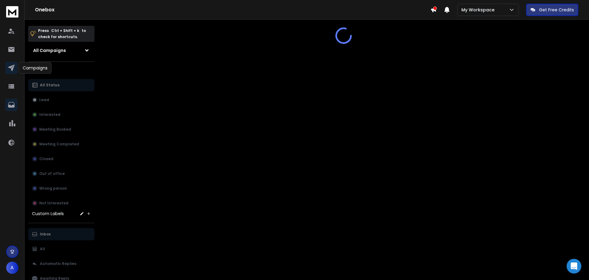
click at [8, 67] on icon at bounding box center [11, 67] width 7 height 7
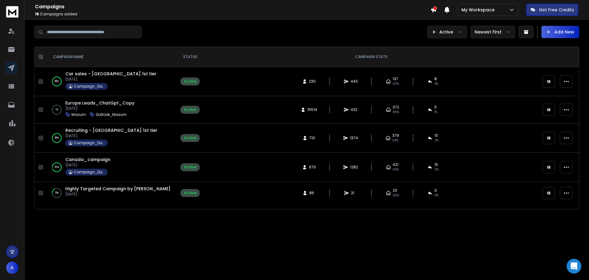
click at [118, 101] on span "Europe Leads_ChatGpt_Copy" at bounding box center [99, 103] width 69 height 6
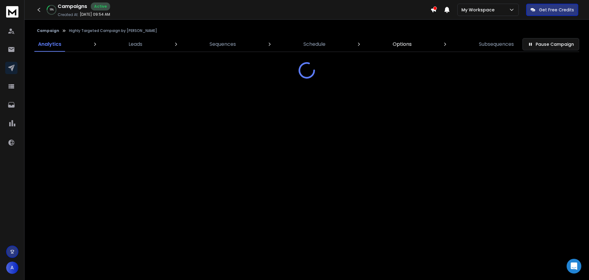
click at [408, 44] on p "Options" at bounding box center [402, 44] width 19 height 7
select select "**********"
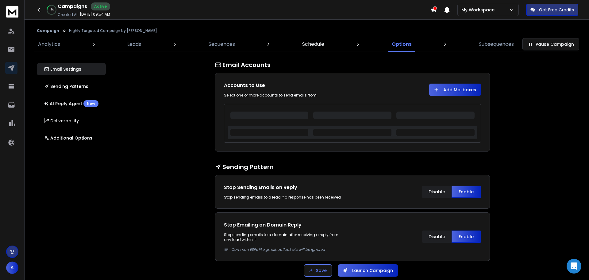
click at [308, 43] on p "Schedule" at bounding box center [313, 44] width 22 height 7
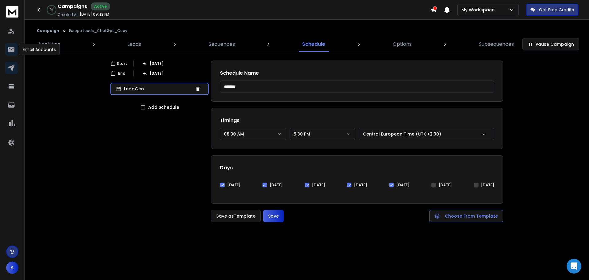
click at [13, 49] on icon at bounding box center [11, 49] width 6 height 5
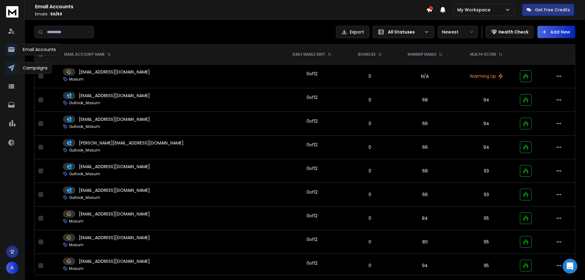
click at [8, 68] on icon at bounding box center [11, 67] width 7 height 7
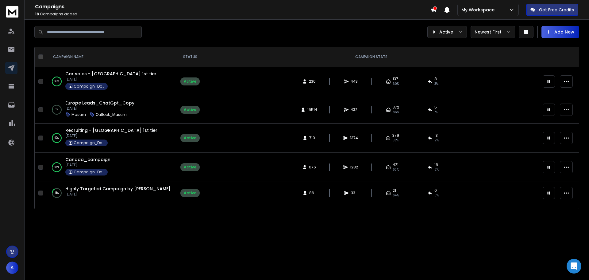
click at [102, 105] on span "Europe Leads_ChatGpt_Copy" at bounding box center [99, 103] width 69 height 6
